Goal: Information Seeking & Learning: Find contact information

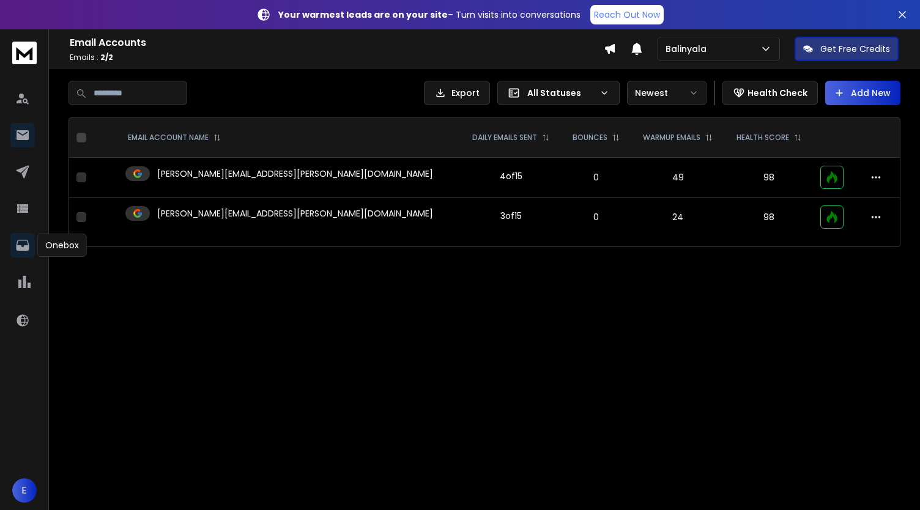
click at [24, 244] on icon at bounding box center [22, 245] width 15 height 15
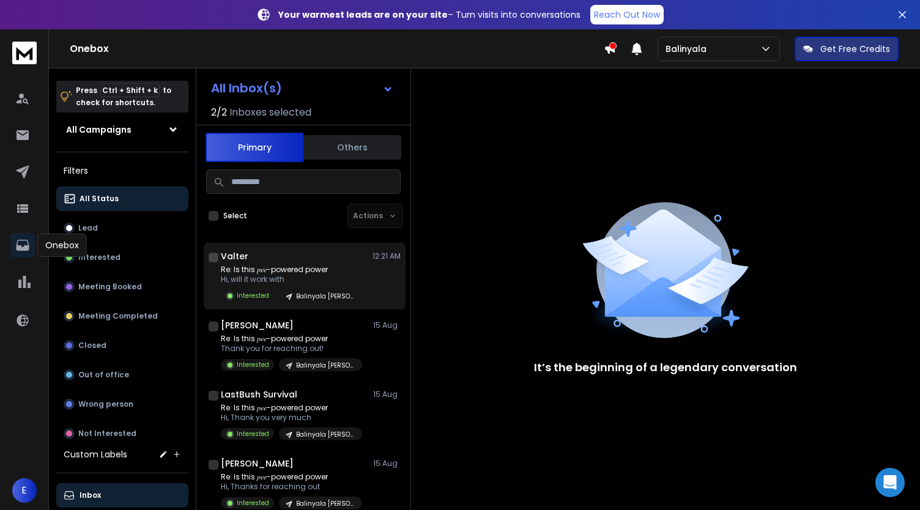
click at [327, 265] on p "Re: Is this 𝑝𝑒𝑒-powered power" at bounding box center [291, 270] width 141 height 10
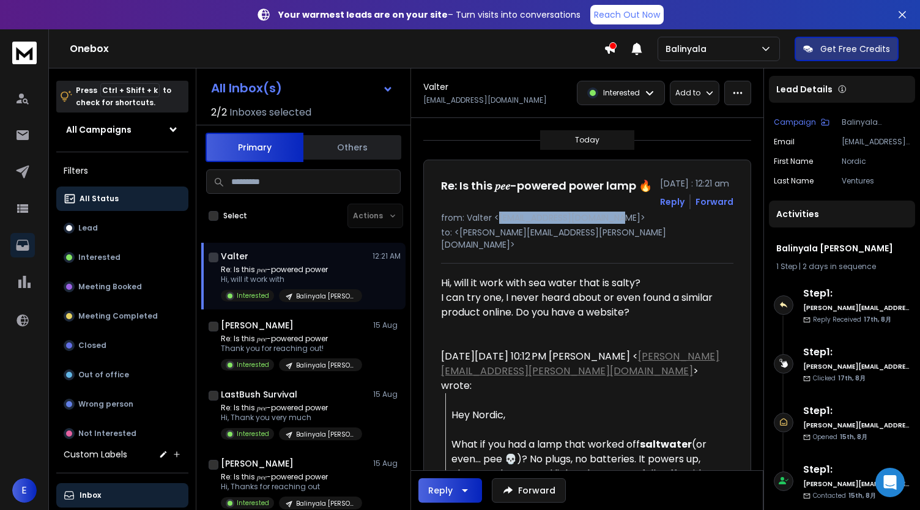
drag, startPoint x: 505, startPoint y: 219, endPoint x: 619, endPoint y: 220, distance: 113.8
click at [619, 220] on p "from: Valter <[EMAIL_ADDRESS][DOMAIN_NAME]>" at bounding box center [587, 218] width 292 height 12
copy p "[EMAIL_ADDRESS][DOMAIN_NAME]"
click at [471, 164] on div "Re: Is this 𝑝𝑒𝑒-powered power lamp 🔥 [DATE] : 12:21 am Reply Forward from: Valt…" at bounding box center [587, 466] width 328 height 613
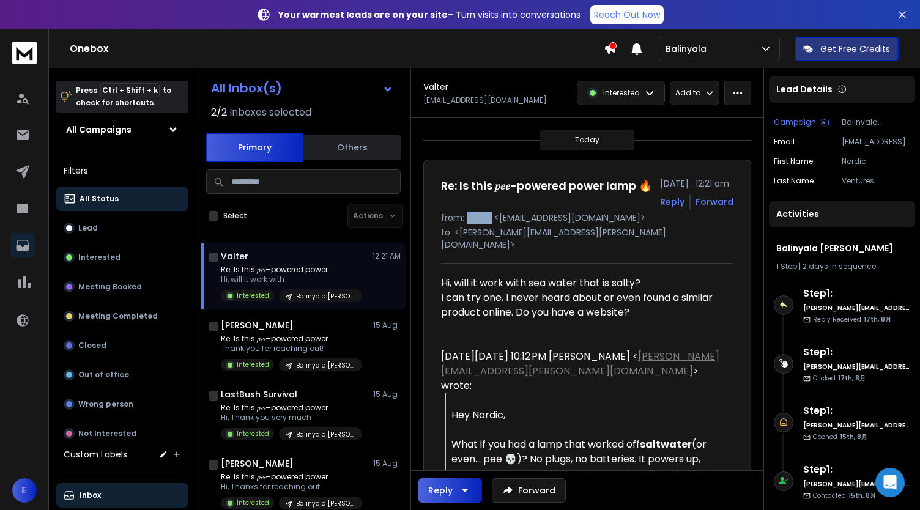
drag, startPoint x: 466, startPoint y: 221, endPoint x: 490, endPoint y: 224, distance: 24.0
click at [490, 224] on p "from: Valter <[EMAIL_ADDRESS][DOMAIN_NAME]>" at bounding box center [587, 218] width 292 height 12
copy p "Valter"
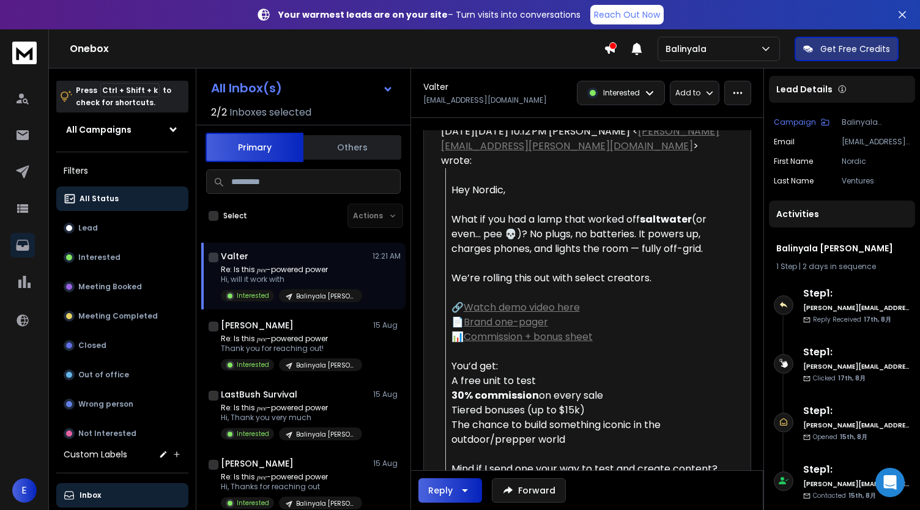
scroll to position [245, 0]
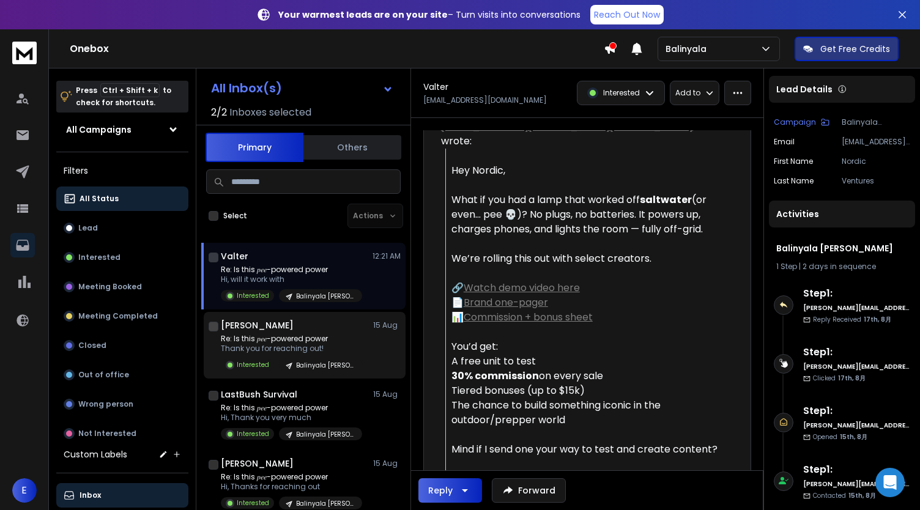
click at [358, 352] on p "Thank you for reaching out!" at bounding box center [291, 349] width 141 height 10
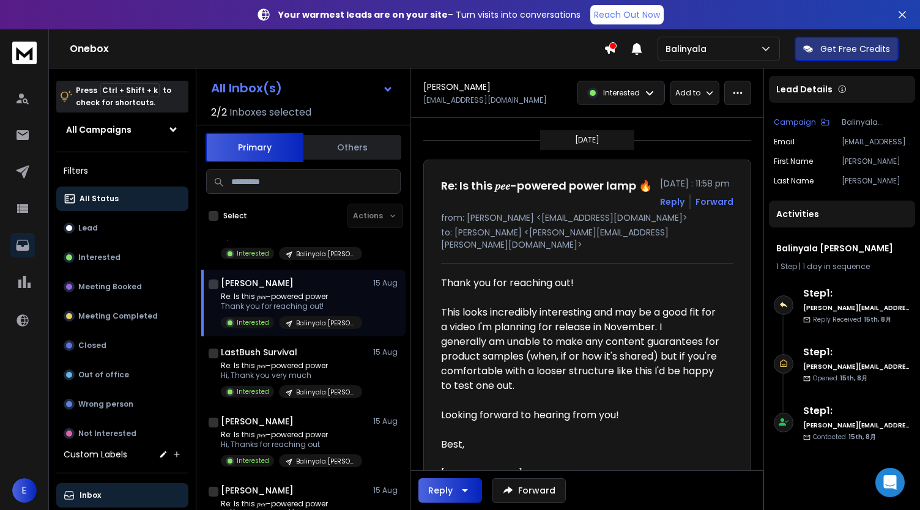
scroll to position [61, 0]
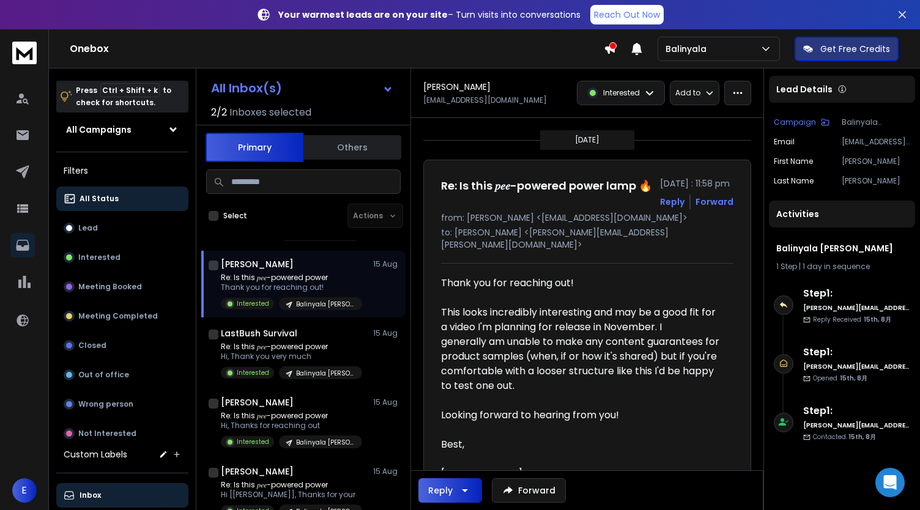
click at [343, 336] on div "LastBush Survival [DATE]" at bounding box center [311, 333] width 180 height 12
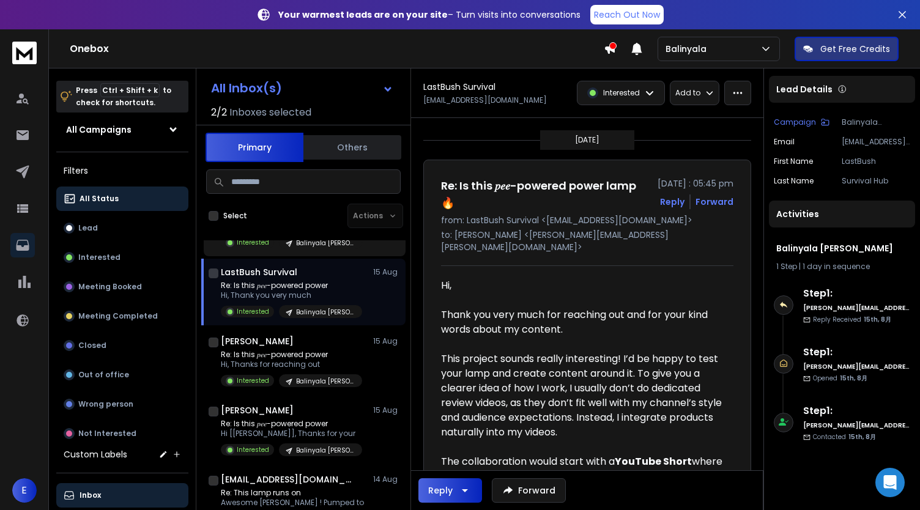
scroll to position [0, 0]
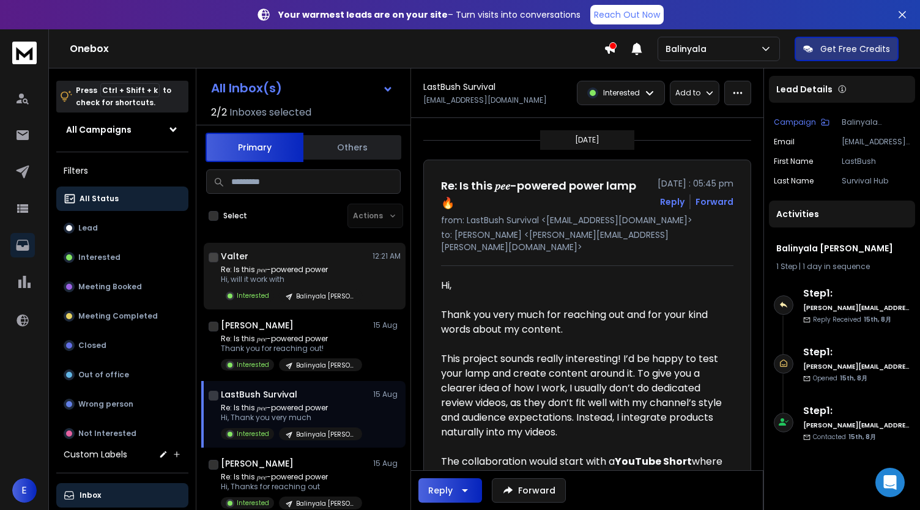
click at [340, 258] on div "Valter 12:21 AM" at bounding box center [311, 256] width 180 height 12
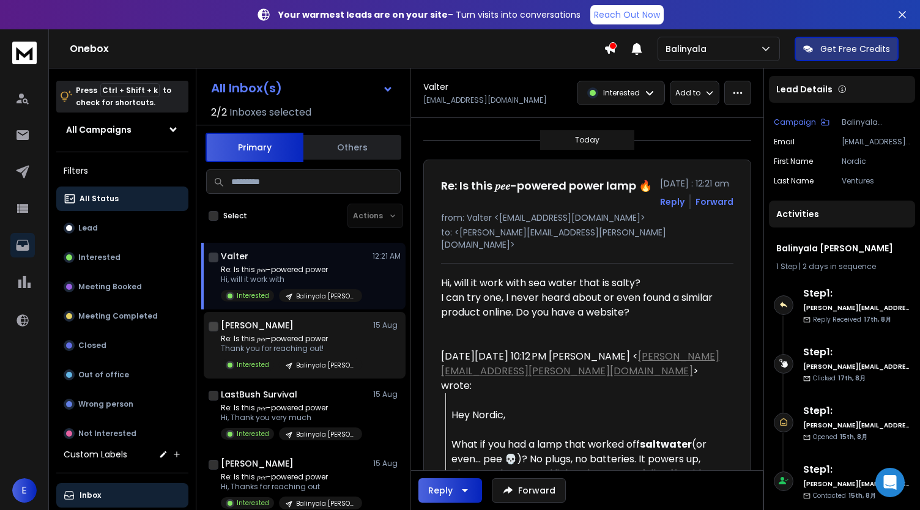
click at [357, 360] on div "Balinyala [PERSON_NAME]" at bounding box center [320, 364] width 83 height 13
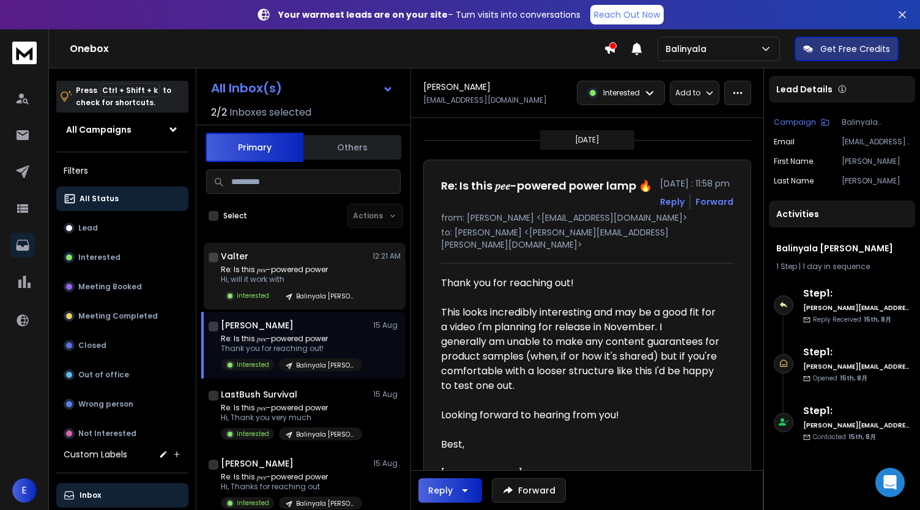
click at [365, 275] on div "Re: Is this 𝑝𝑒𝑒-powered power Hi, will it work with Interested [PERSON_NAME]" at bounding box center [311, 283] width 180 height 37
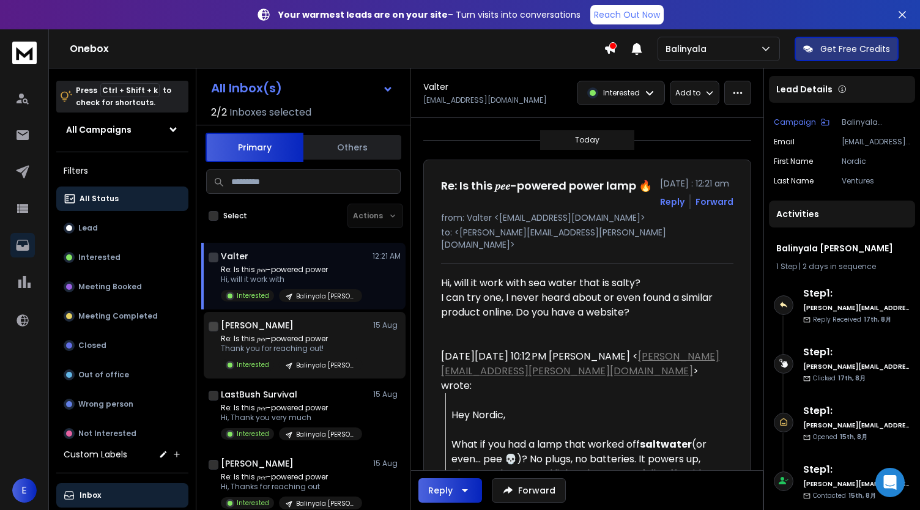
click at [377, 353] on div "Re: Is this 𝑝𝑒𝑒-powered power Thank you for reaching out! Interested Balinyala …" at bounding box center [311, 352] width 180 height 37
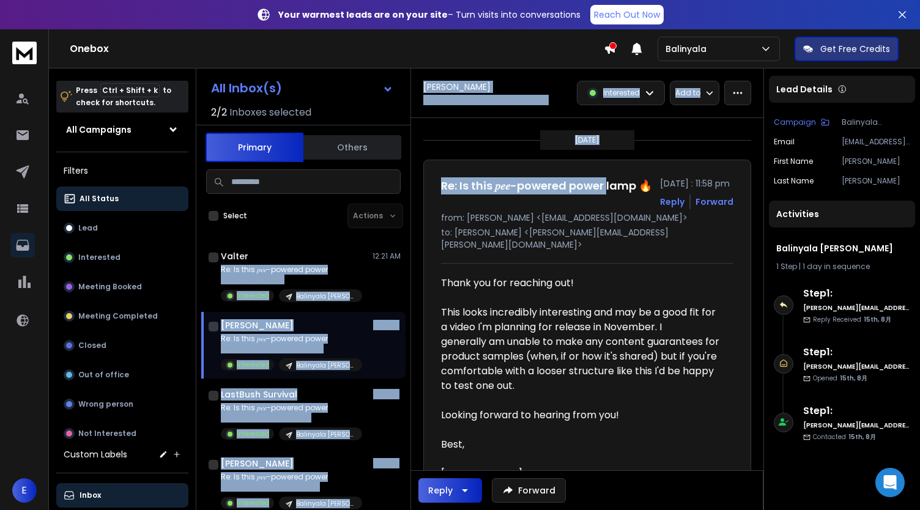
drag, startPoint x: 410, startPoint y: 262, endPoint x: 423, endPoint y: 197, distance: 66.7
click at [423, 197] on div "All Inbox(s) 2 / 2 Inboxes selected Primary Others Select Actions Valter 12:21 …" at bounding box center [558, 324] width 724 height 510
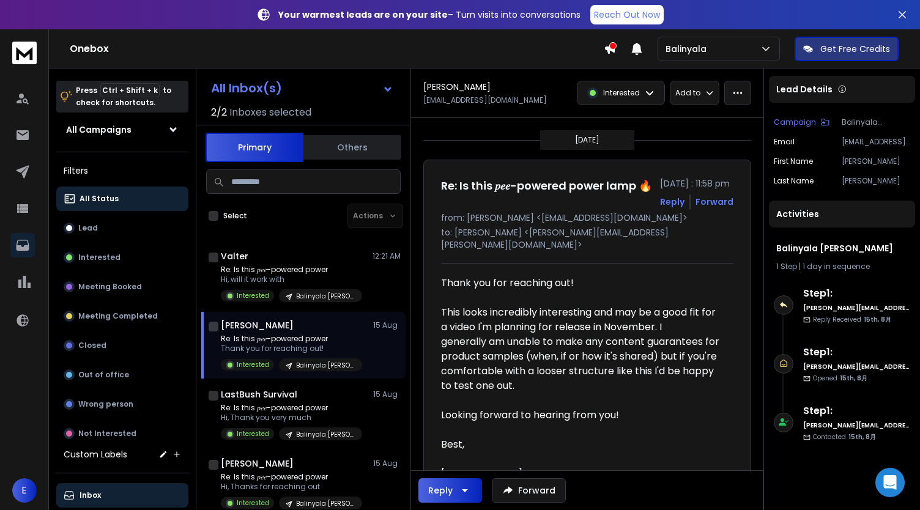
click at [387, 44] on h1 "Onebox" at bounding box center [337, 49] width 534 height 15
drag, startPoint x: 405, startPoint y: 297, endPoint x: 410, endPoint y: 288, distance: 9.9
click at [410, 288] on div "Valter 12:21 AM Re: Is this 𝑝𝑒𝑒-powered power Hi, will it work with Interested …" at bounding box center [303, 428] width 214 height 377
click at [343, 147] on button "Others" at bounding box center [352, 147] width 98 height 27
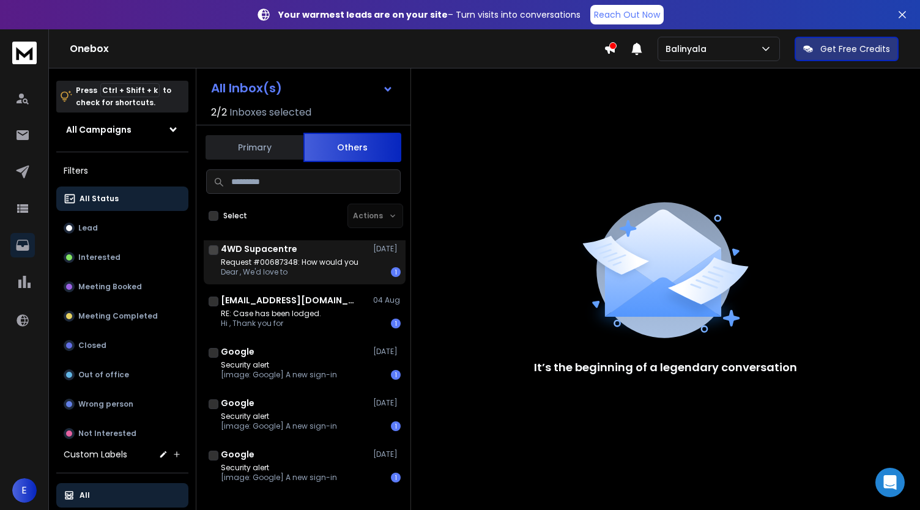
scroll to position [9, 0]
click at [344, 266] on p "Dear , We'd love to" at bounding box center [290, 271] width 138 height 10
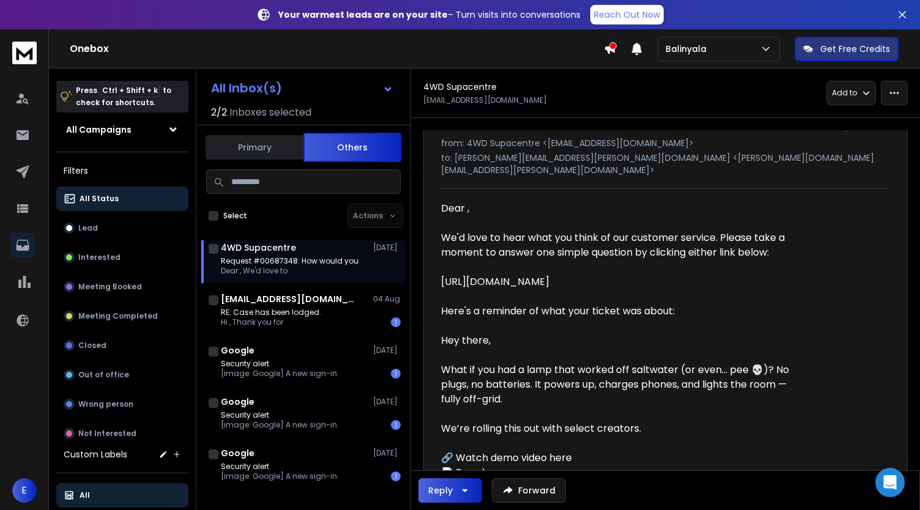
scroll to position [61, 0]
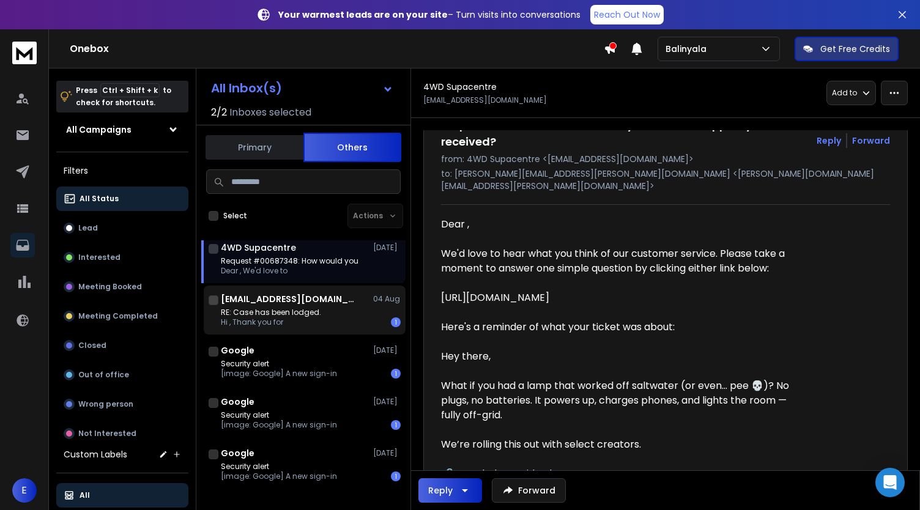
drag, startPoint x: 339, startPoint y: 313, endPoint x: 320, endPoint y: 302, distance: 21.9
click at [339, 312] on div "RE: Case has been lodged. Hi , Thank you for 1" at bounding box center [311, 318] width 180 height 20
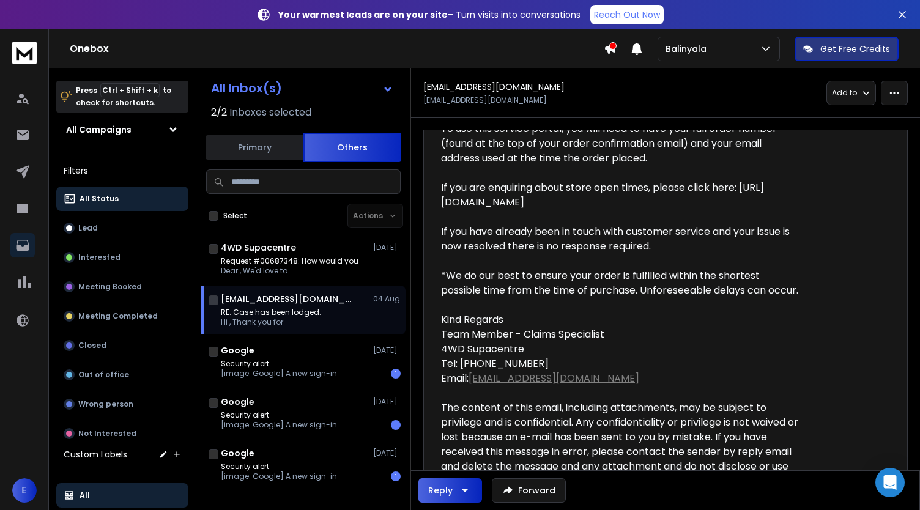
scroll to position [1581, 0]
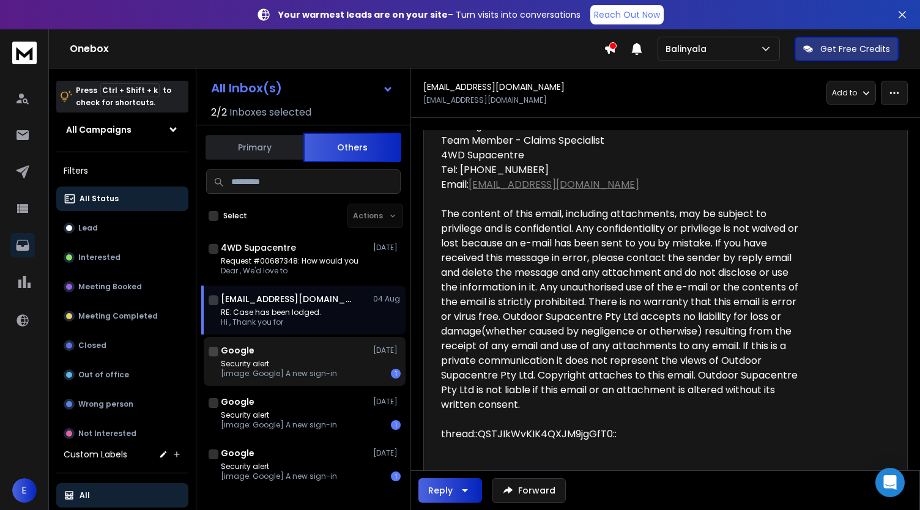
click at [325, 372] on p "[image: Google] A new sign-in" at bounding box center [279, 374] width 116 height 10
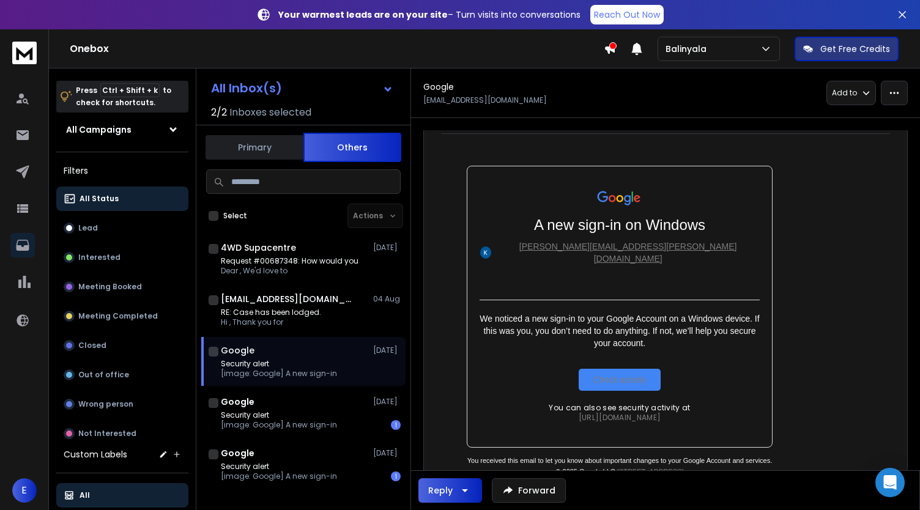
scroll to position [201, 0]
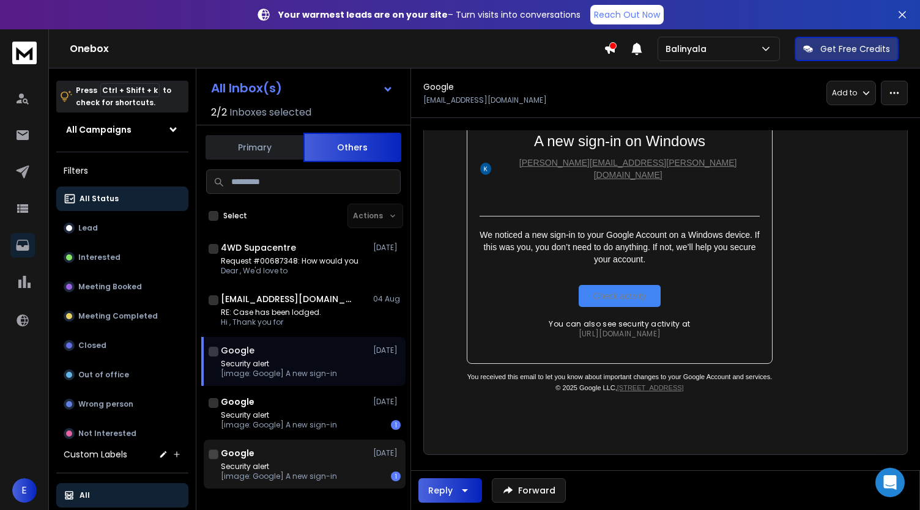
drag, startPoint x: 295, startPoint y: 434, endPoint x: 325, endPoint y: 442, distance: 31.0
click at [295, 434] on div "Google [DATE] Security alert [image: Google] A new sign-in 1" at bounding box center [305, 412] width 202 height 49
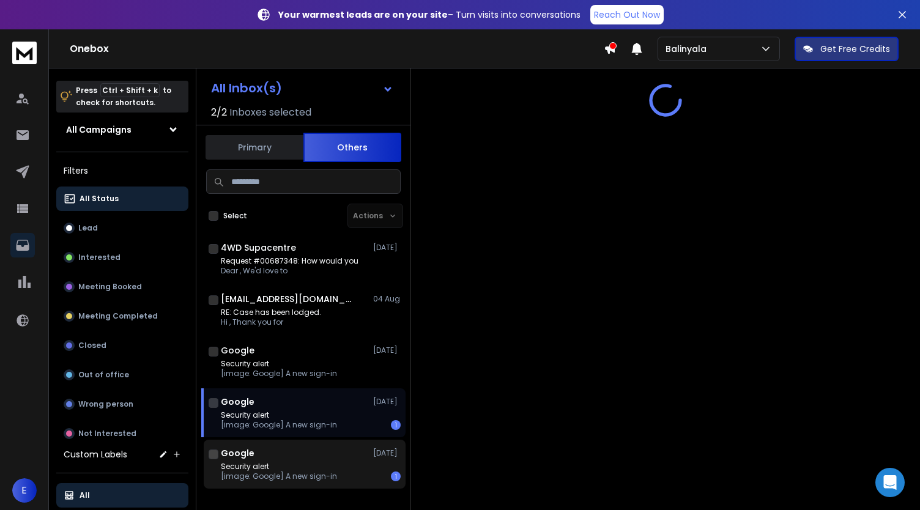
drag, startPoint x: 368, startPoint y: 467, endPoint x: 358, endPoint y: 460, distance: 11.9
click at [367, 467] on div "Security alert [image: Google] A new sign-in 1" at bounding box center [311, 472] width 180 height 20
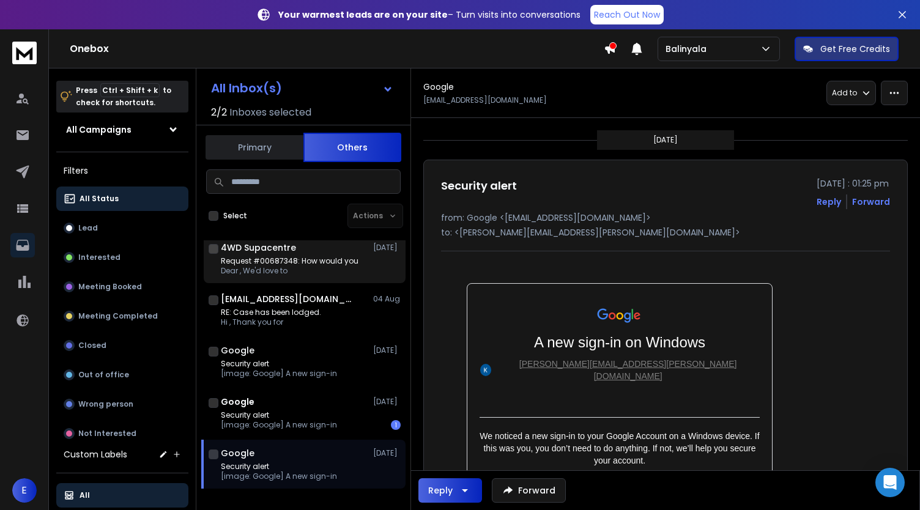
click at [296, 254] on div "4WD Supacentre [DATE] Request #00687348: How would you Dear , We'd love to" at bounding box center [311, 259] width 180 height 34
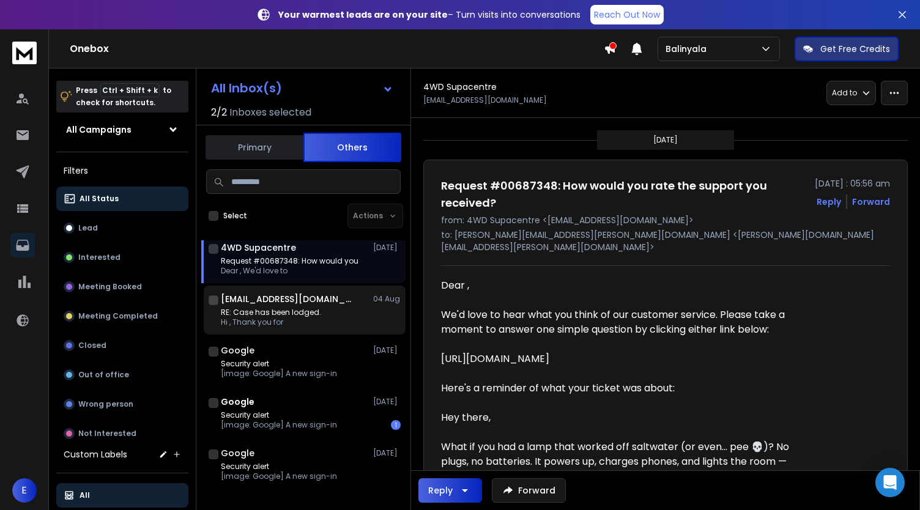
click at [328, 313] on div "RE: Case has been lodged. Hi , Thank you for" at bounding box center [311, 318] width 180 height 20
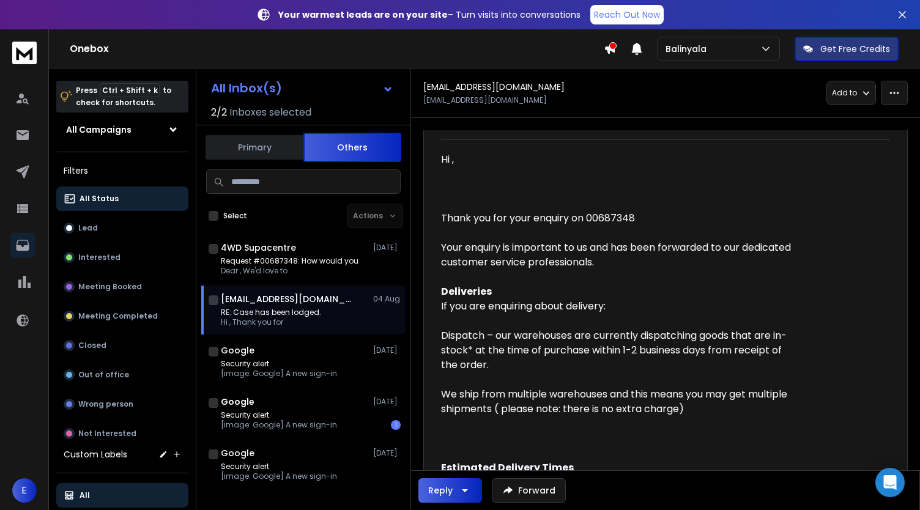
scroll to position [0, 0]
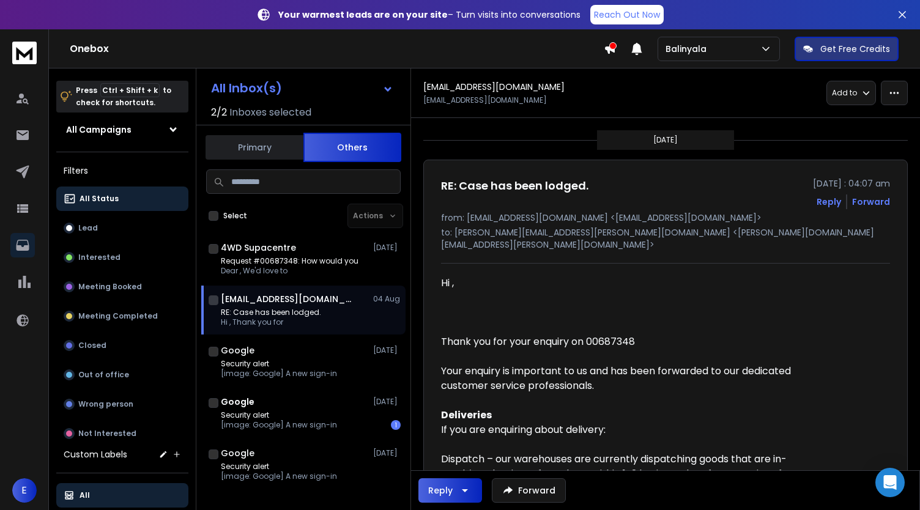
click at [511, 218] on p "from: [EMAIL_ADDRESS][DOMAIN_NAME] <[EMAIL_ADDRESS][DOMAIN_NAME]>" at bounding box center [665, 218] width 449 height 12
drag, startPoint x: 464, startPoint y: 213, endPoint x: 576, endPoint y: 215, distance: 111.9
click at [576, 215] on p "from: [EMAIL_ADDRESS][DOMAIN_NAME] <[EMAIL_ADDRESS][DOMAIN_NAME]>" at bounding box center [665, 218] width 449 height 12
copy p "[EMAIL_ADDRESS][DOMAIN_NAME]"
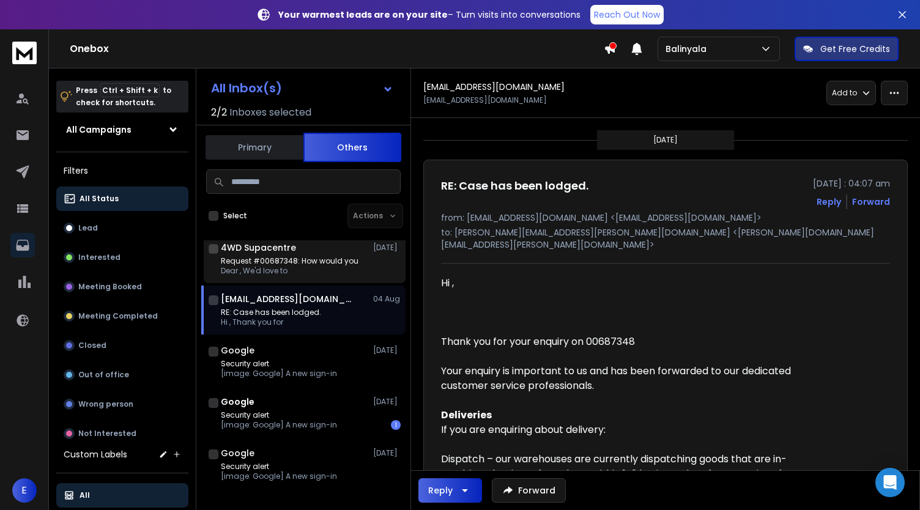
click at [344, 258] on p "Request #00687348: How would you" at bounding box center [290, 261] width 138 height 10
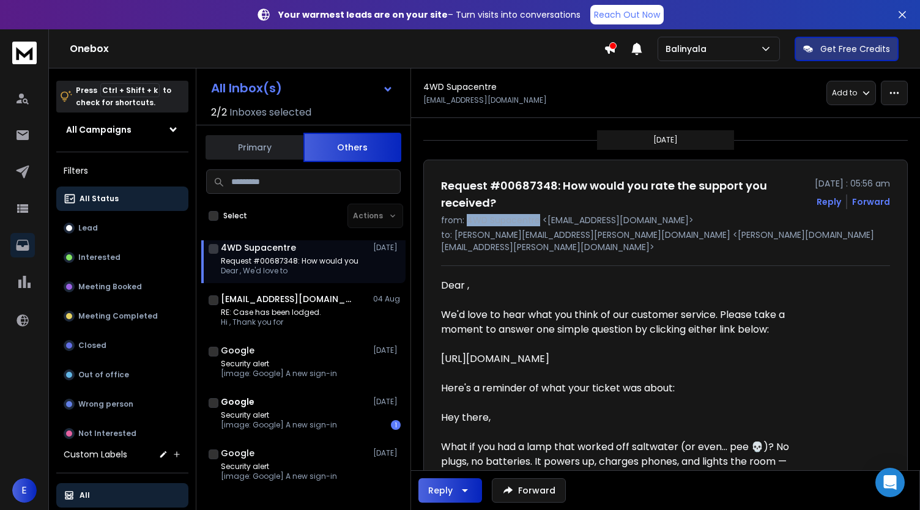
drag, startPoint x: 466, startPoint y: 220, endPoint x: 536, endPoint y: 220, distance: 69.7
click at [536, 220] on p "from: 4WD Supacentre <[EMAIL_ADDRESS][DOMAIN_NAME]>" at bounding box center [665, 220] width 449 height 12
copy p "4WD Supacentre"
click at [558, 214] on p "from: 4WD Supacentre <[EMAIL_ADDRESS][DOMAIN_NAME]>" at bounding box center [665, 220] width 449 height 12
drag, startPoint x: 546, startPoint y: 220, endPoint x: 700, endPoint y: 223, distance: 154.8
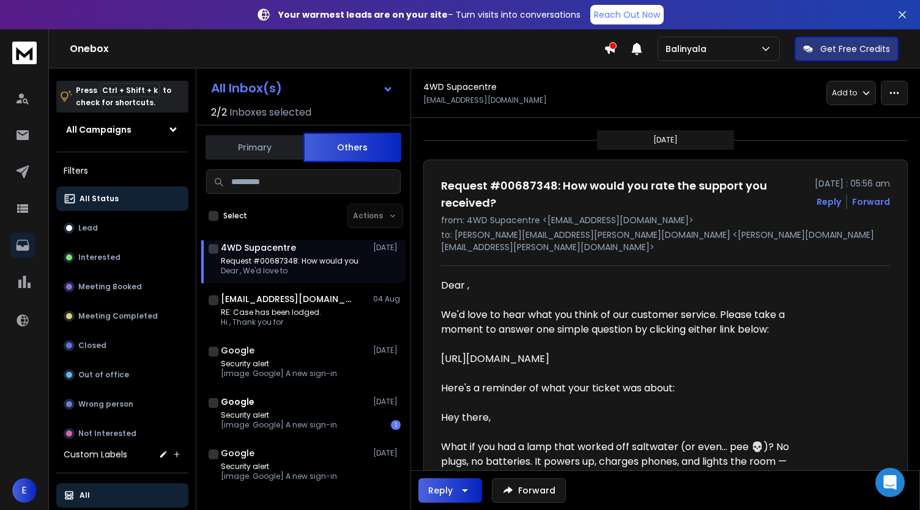
click at [700, 223] on p "from: 4WD Supacentre <[EMAIL_ADDRESS][DOMAIN_NAME]>" at bounding box center [665, 220] width 449 height 12
drag, startPoint x: 843, startPoint y: 287, endPoint x: 773, endPoint y: 294, distance: 70.7
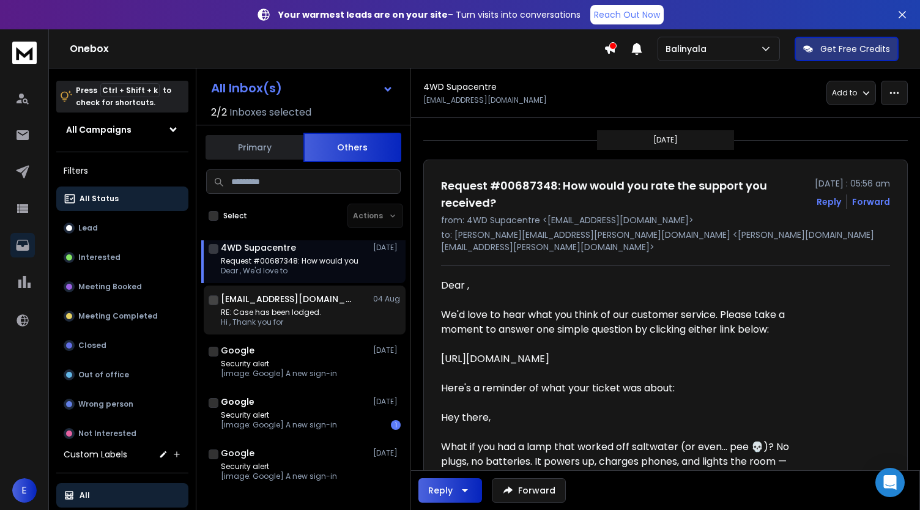
click at [328, 305] on div "[EMAIL_ADDRESS][DOMAIN_NAME] [DATE] RE: Case has been lodged. Hi , Thank you for" at bounding box center [311, 310] width 180 height 34
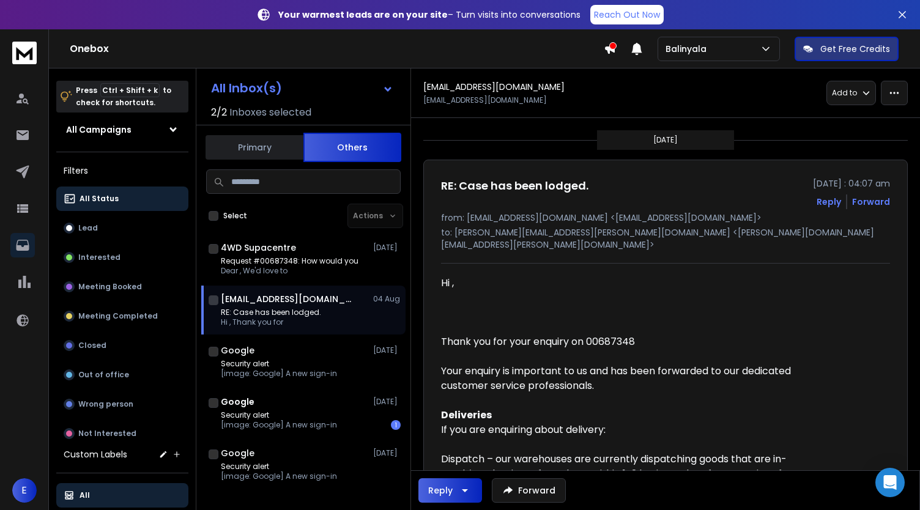
click at [472, 335] on p "Thank you for your enquiry on 00687348" at bounding box center [619, 342] width 357 height 15
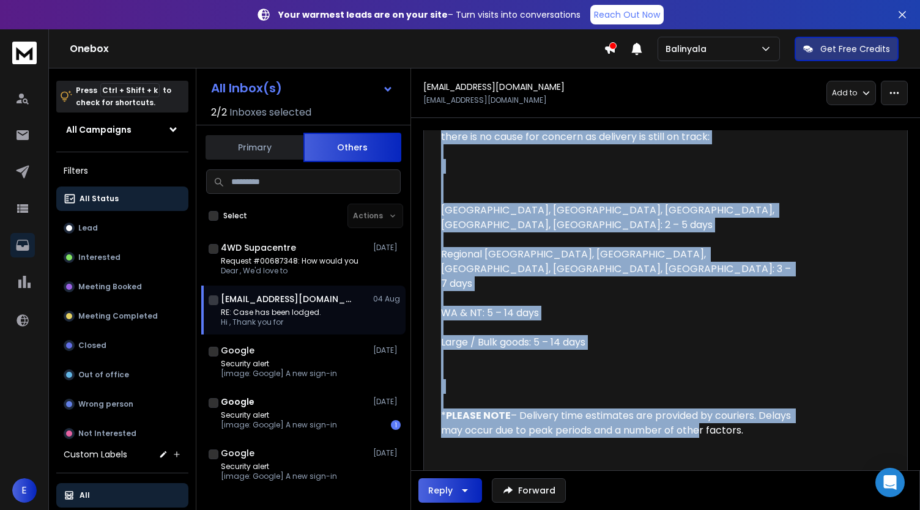
scroll to position [489, 0]
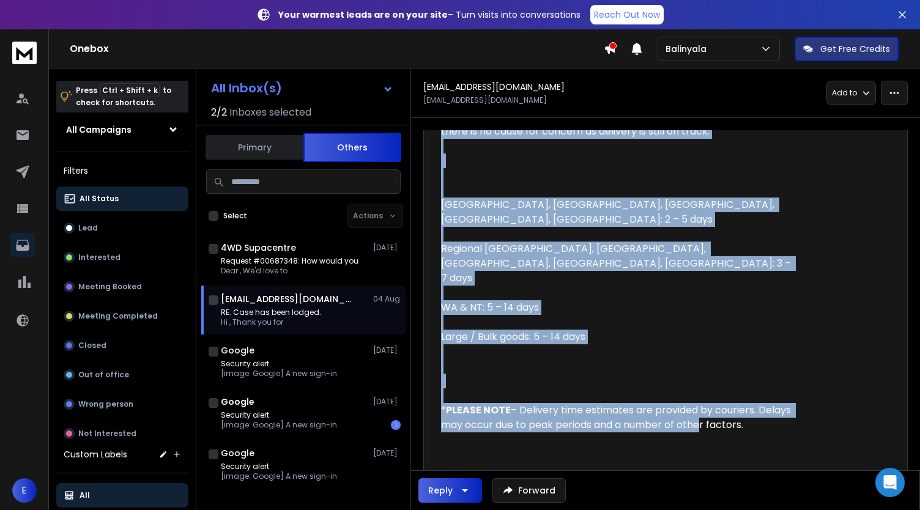
drag, startPoint x: 442, startPoint y: 331, endPoint x: 771, endPoint y: 365, distance: 331.5
copy div "Thank you for your enquiry on 00687348 Your enquiry is important to us and has …"
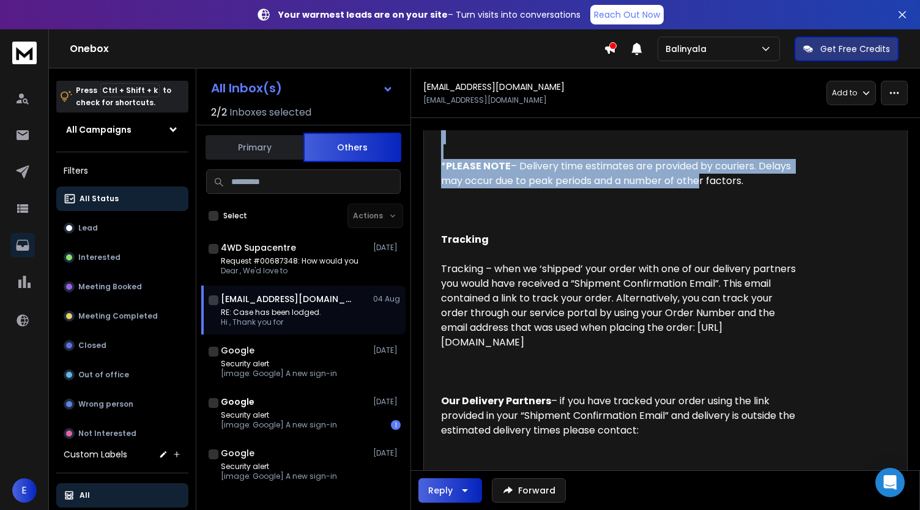
scroll to position [734, 0]
